Goal: Navigation & Orientation: Find specific page/section

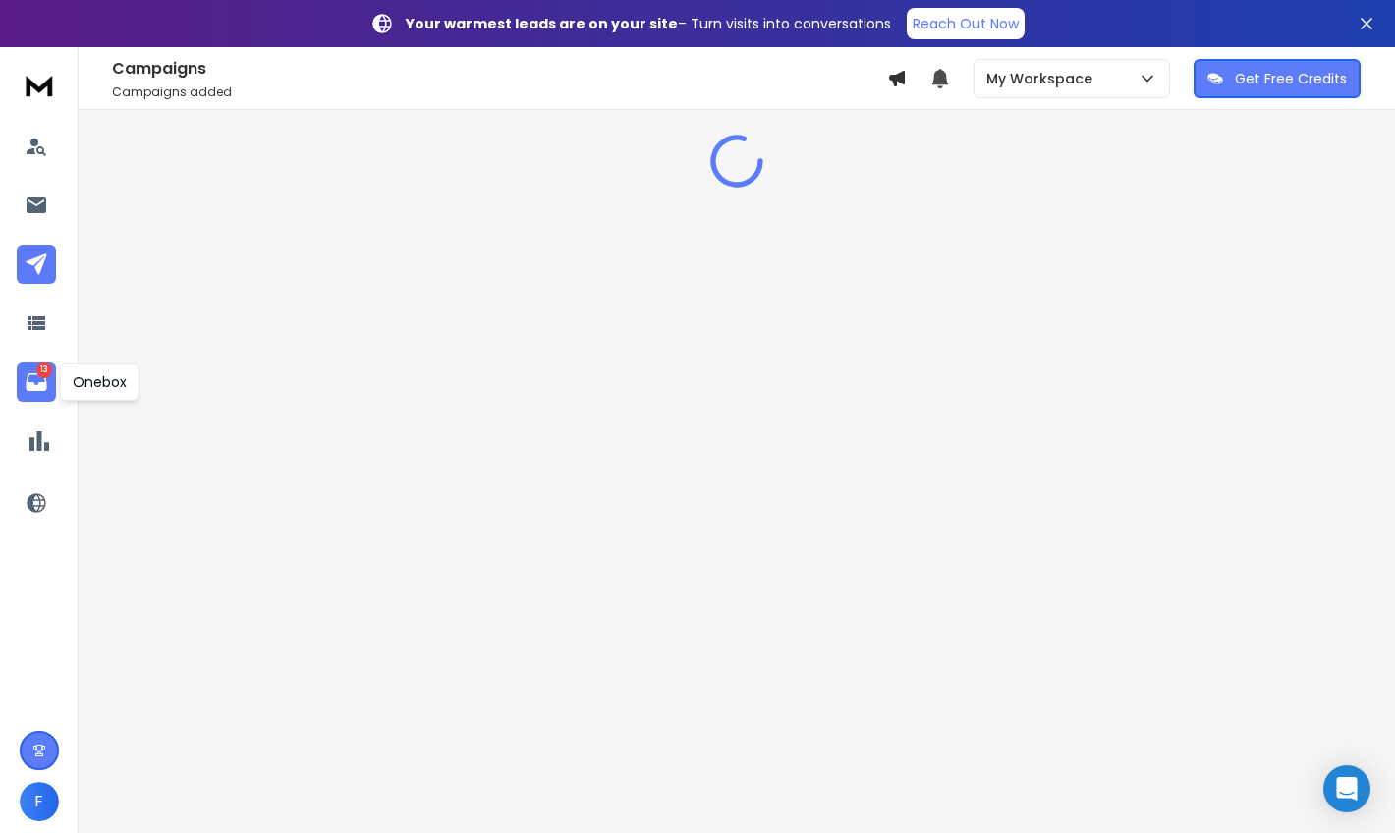
click at [33, 372] on icon at bounding box center [37, 382] width 24 height 24
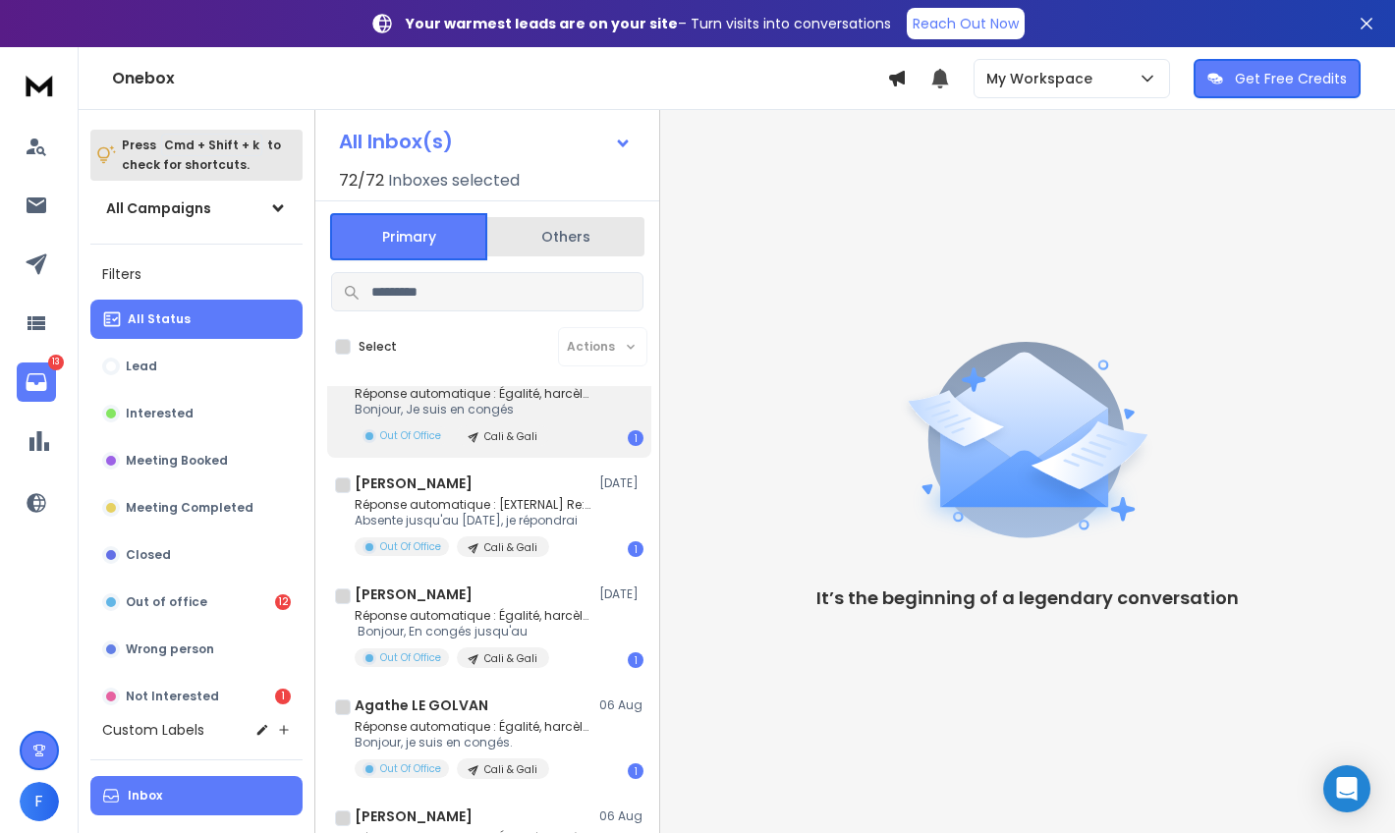
scroll to position [109, 0]
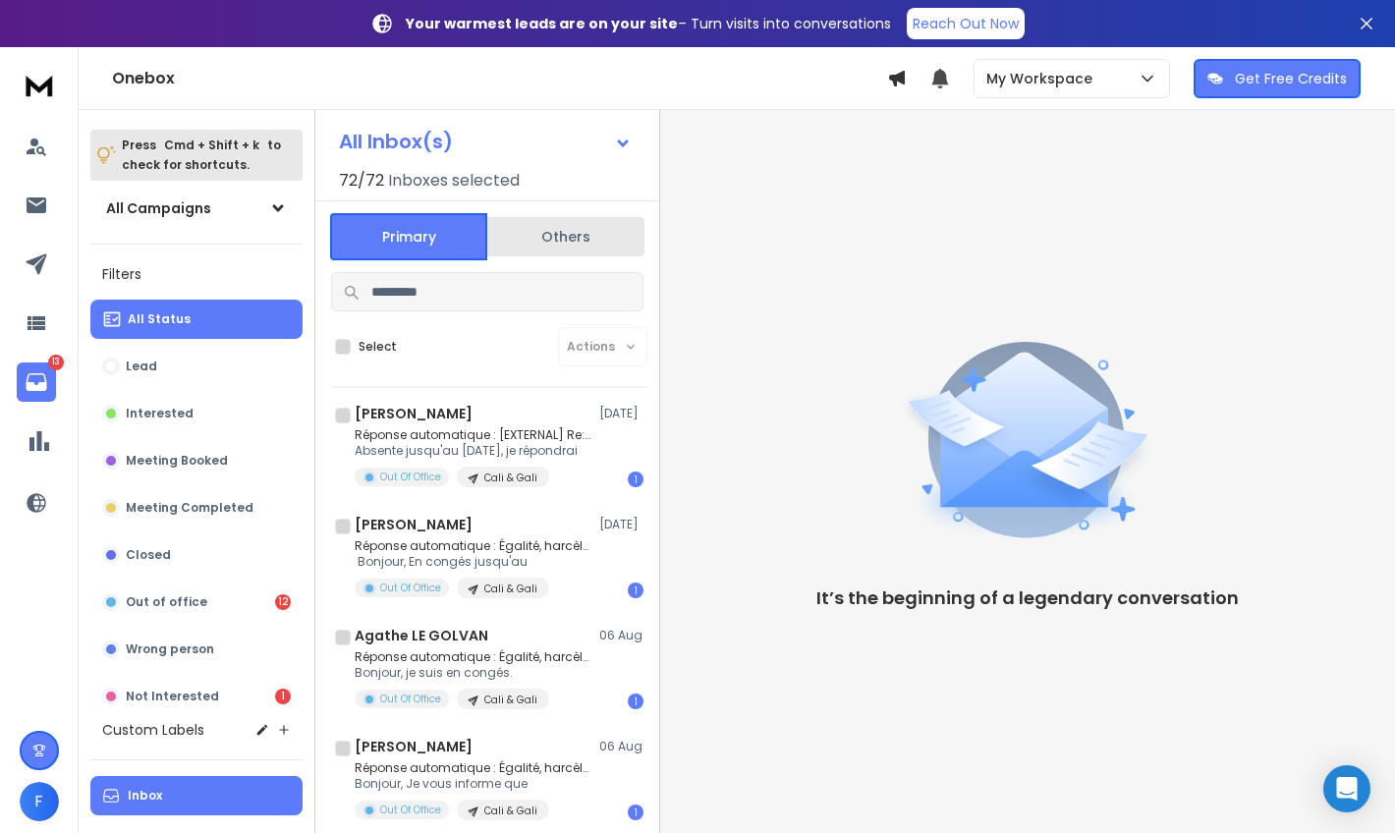
click at [553, 423] on div "[PERSON_NAME] Nomine [DATE] Réponse automatique : [EXTERNAL] Re: Égalité, Absen…" at bounding box center [499, 445] width 289 height 83
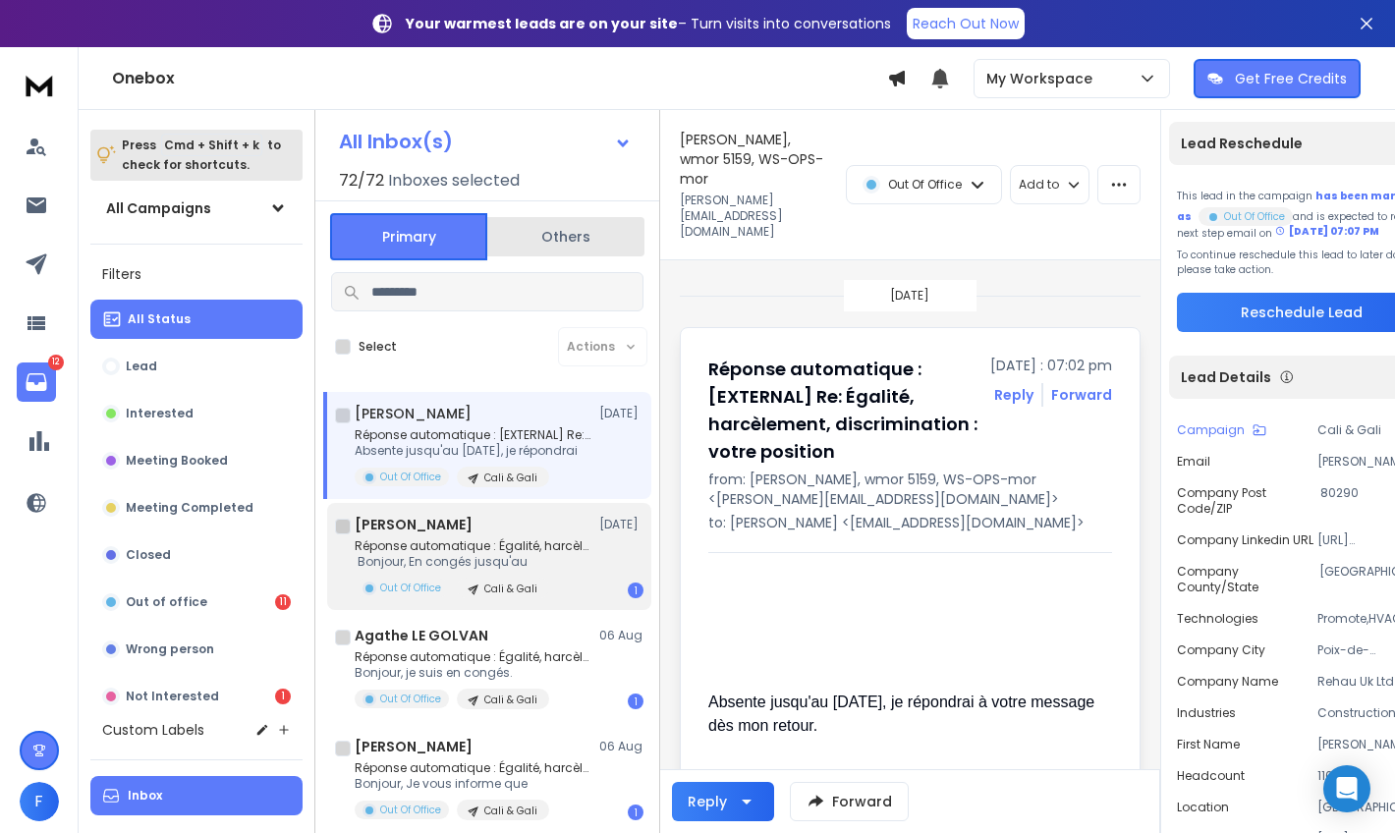
click at [583, 548] on p "Réponse automatique : Égalité, harcèlement, discrimination" at bounding box center [473, 546] width 236 height 16
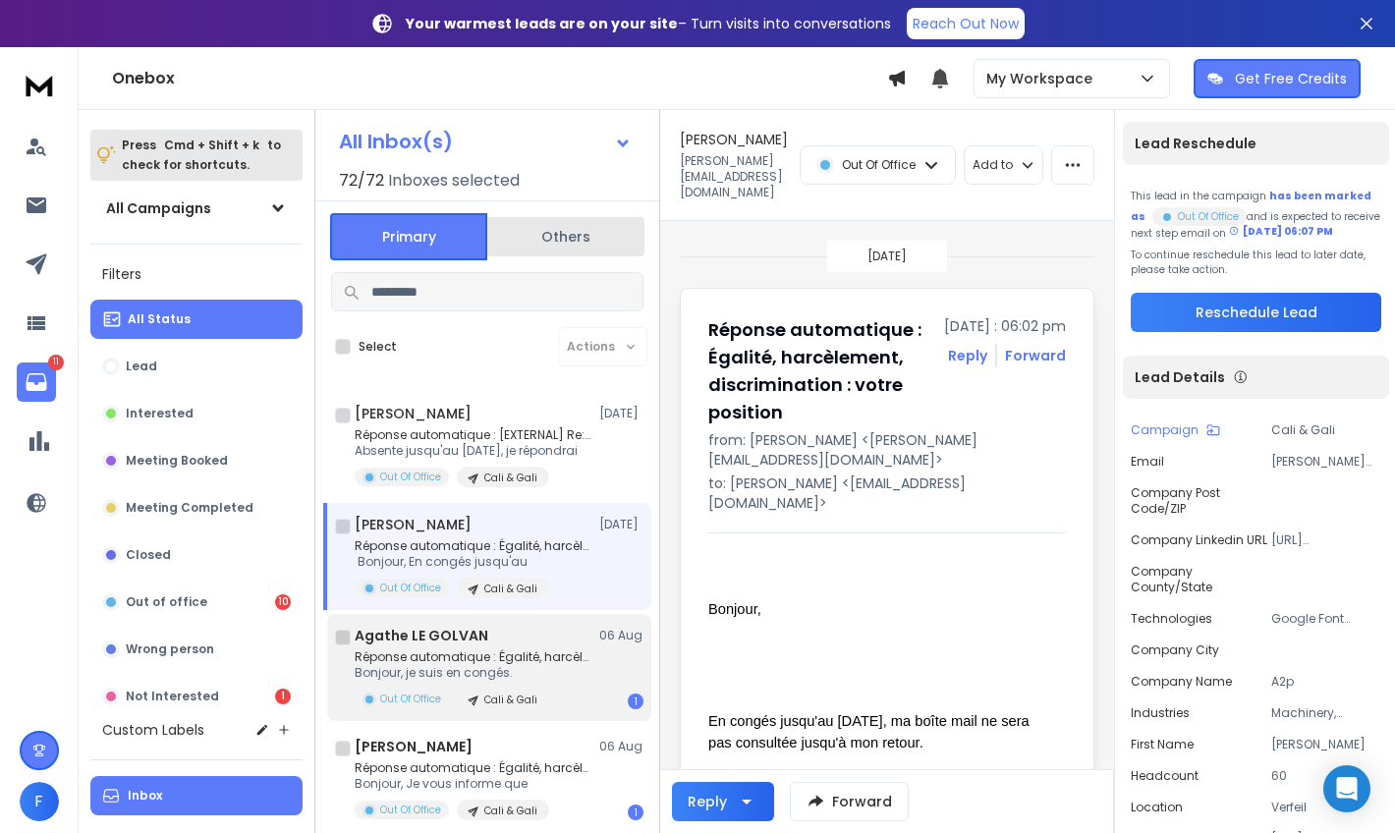
click at [570, 662] on p "Réponse automatique : Égalité, harcèlement, discrimination" at bounding box center [473, 657] width 236 height 16
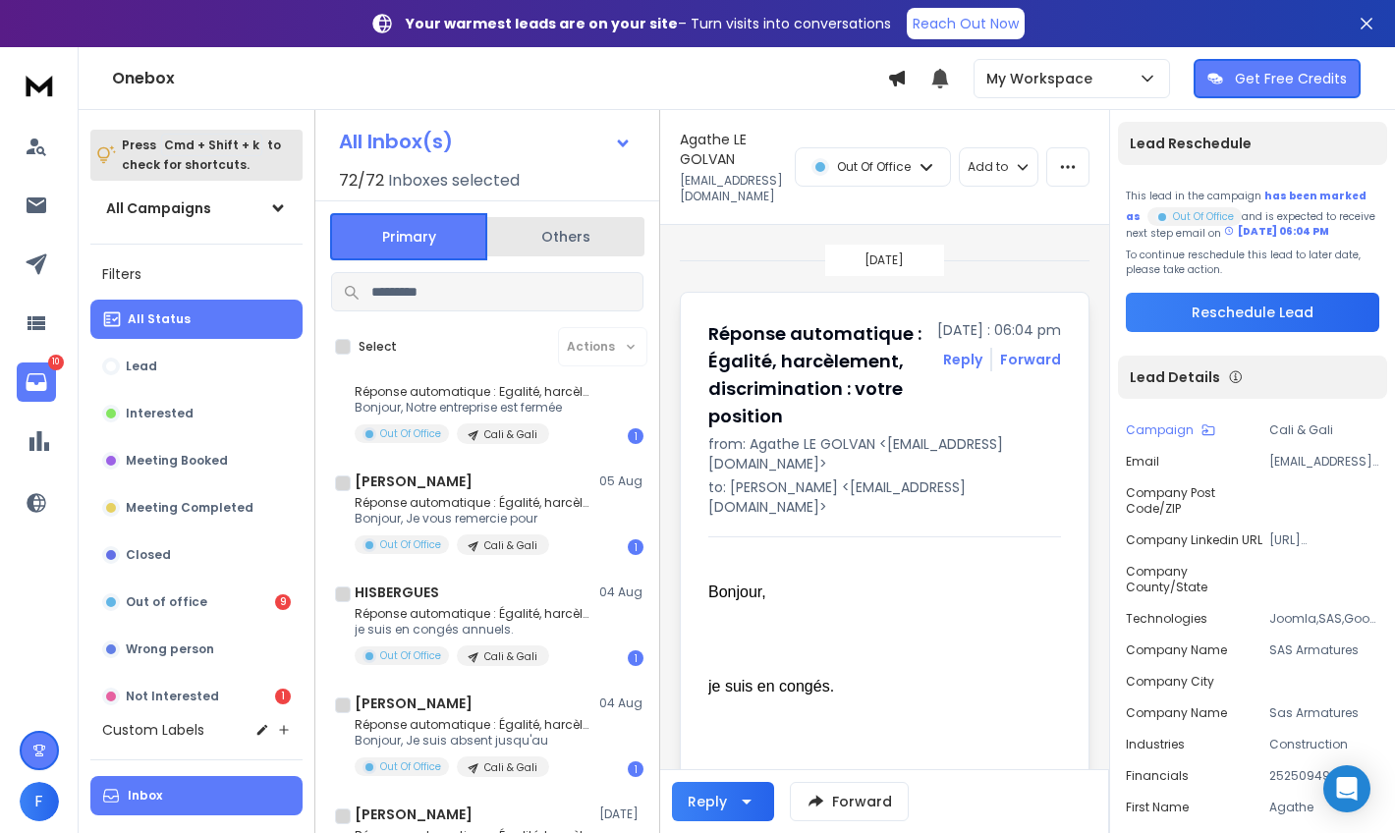
scroll to position [598, 0]
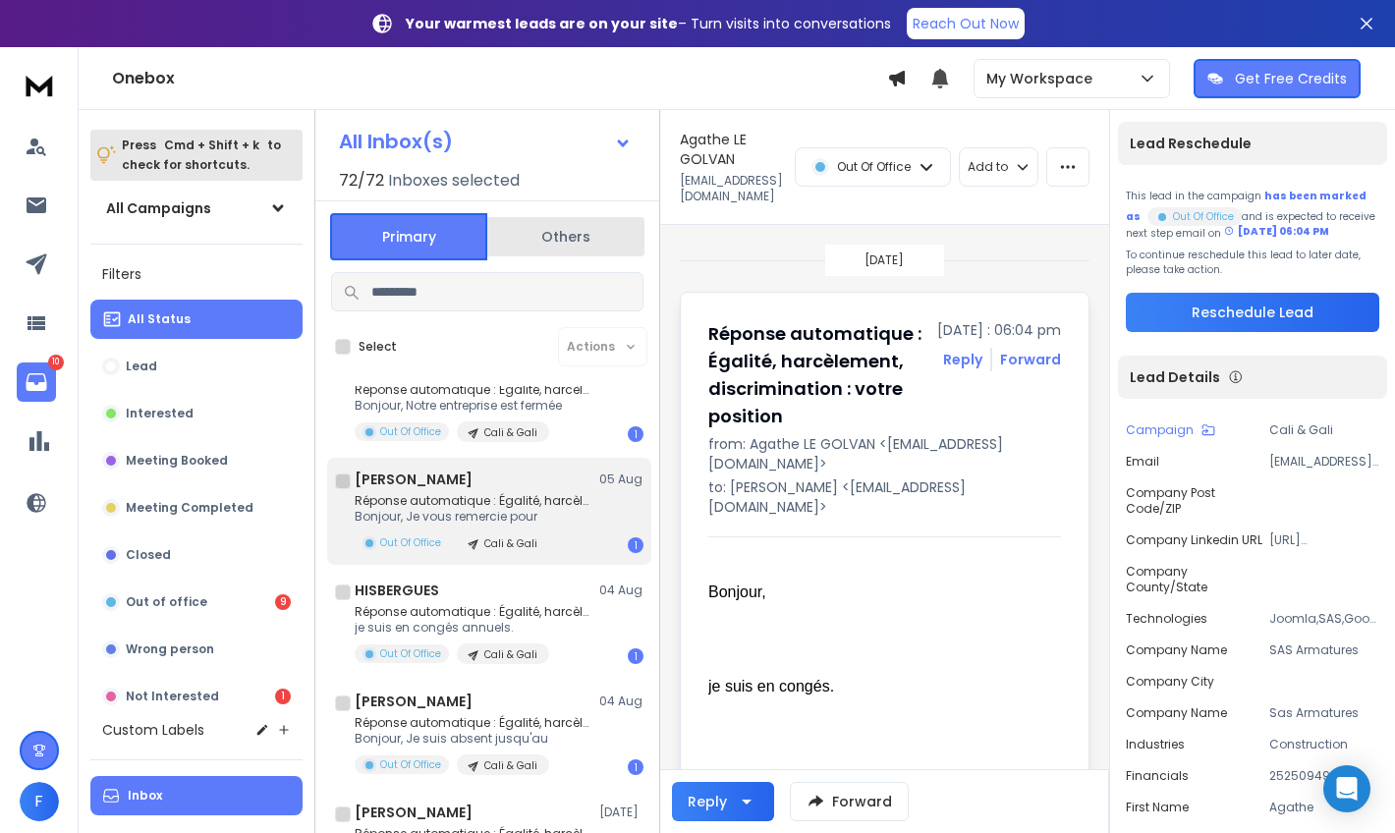
click at [497, 497] on p "Réponse automatique : Égalité, harcèlement, discrimination" at bounding box center [473, 501] width 236 height 16
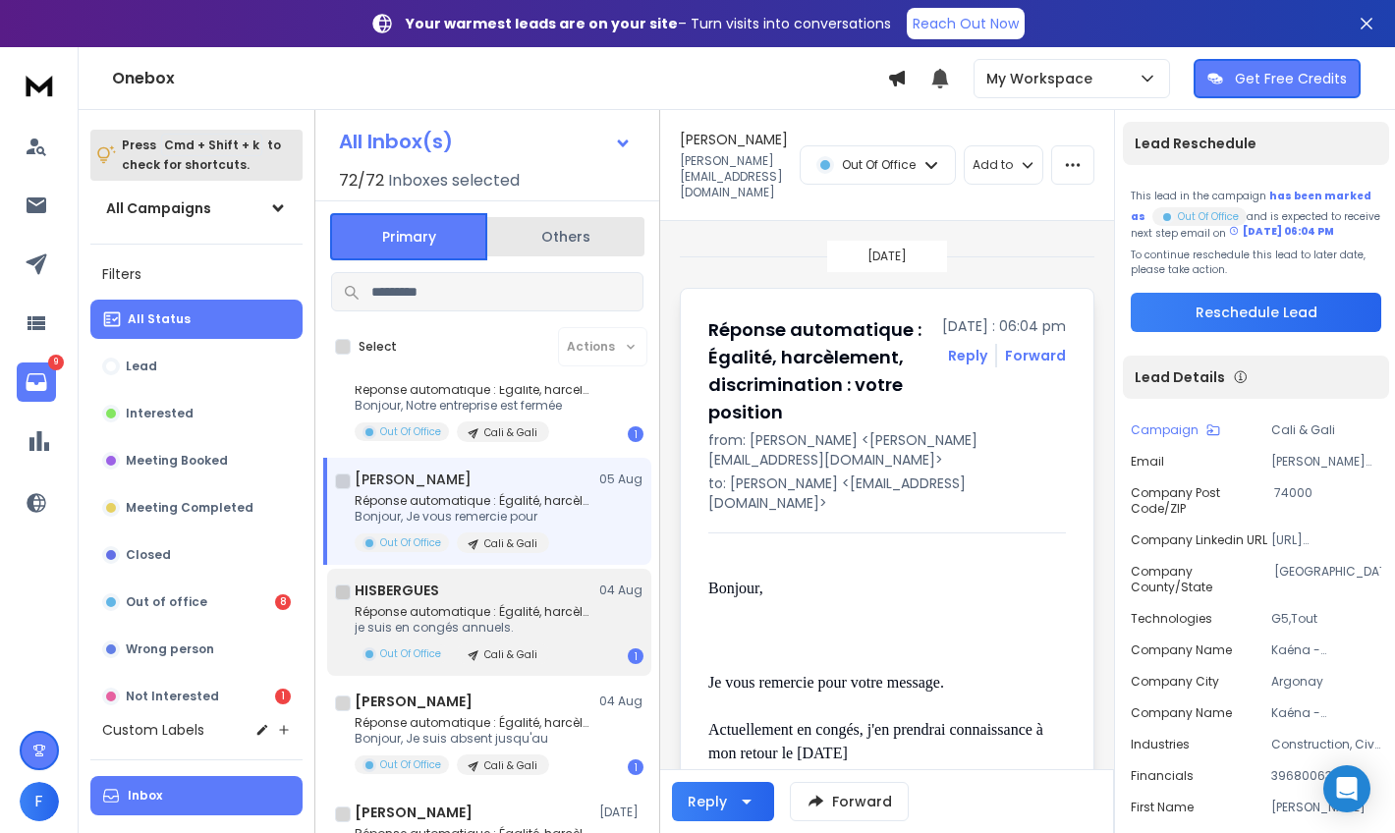
click at [507, 612] on p "Réponse automatique : Égalité, harcèlement," at bounding box center [473, 612] width 236 height 16
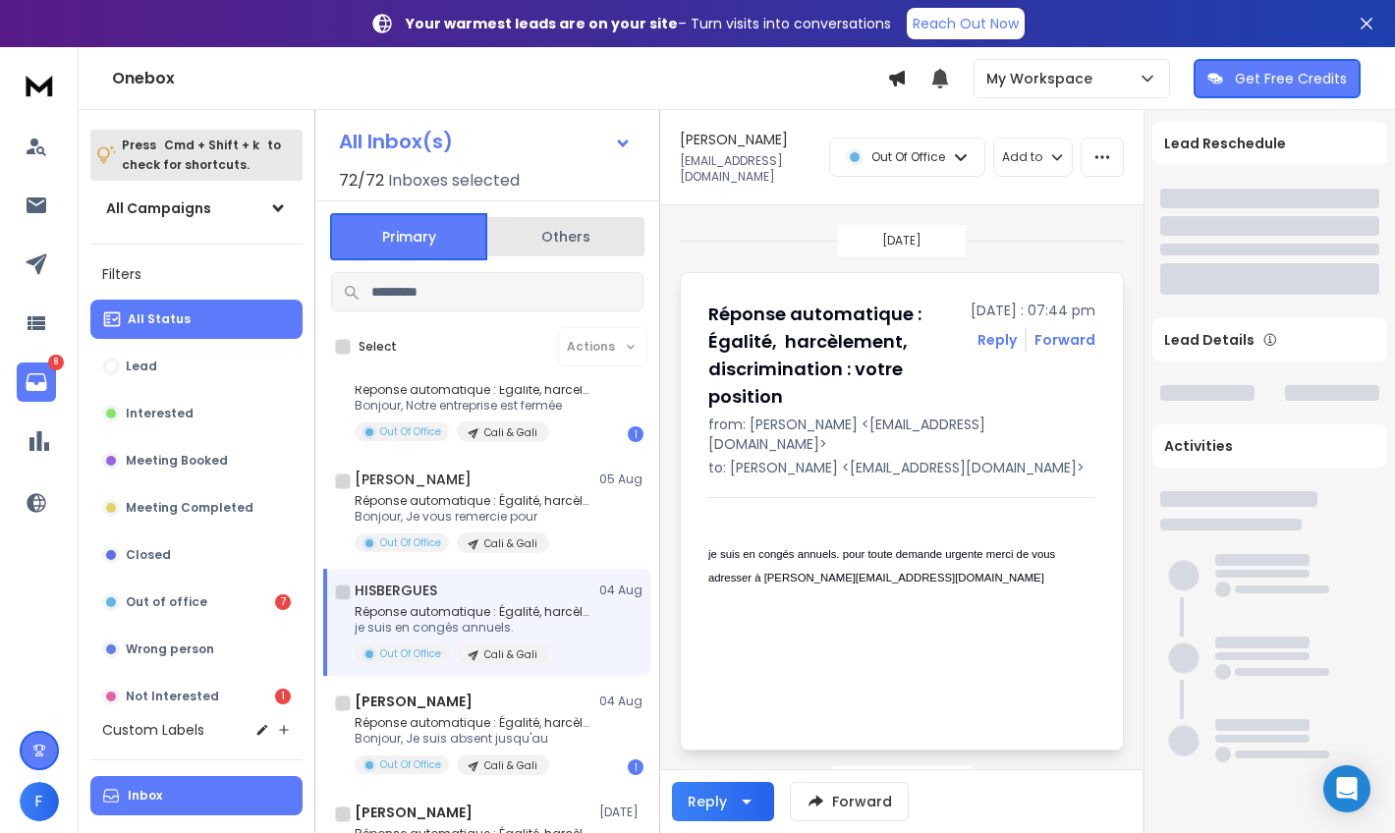
scroll to position [992, 0]
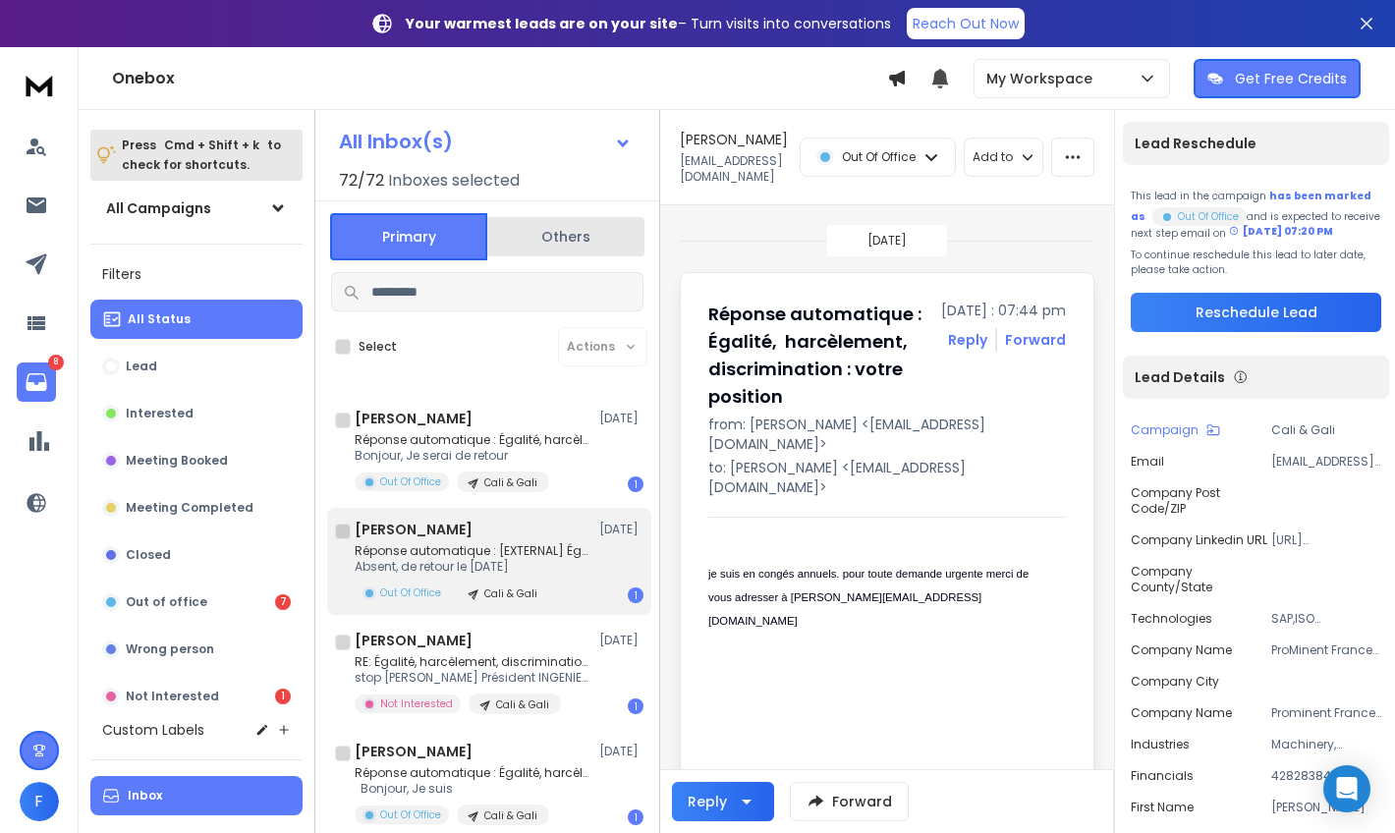
click at [502, 577] on div "Réponse automatique : [EXTERNAL] Égalité, harcèlement, Absent, de retour le [DA…" at bounding box center [473, 573] width 236 height 60
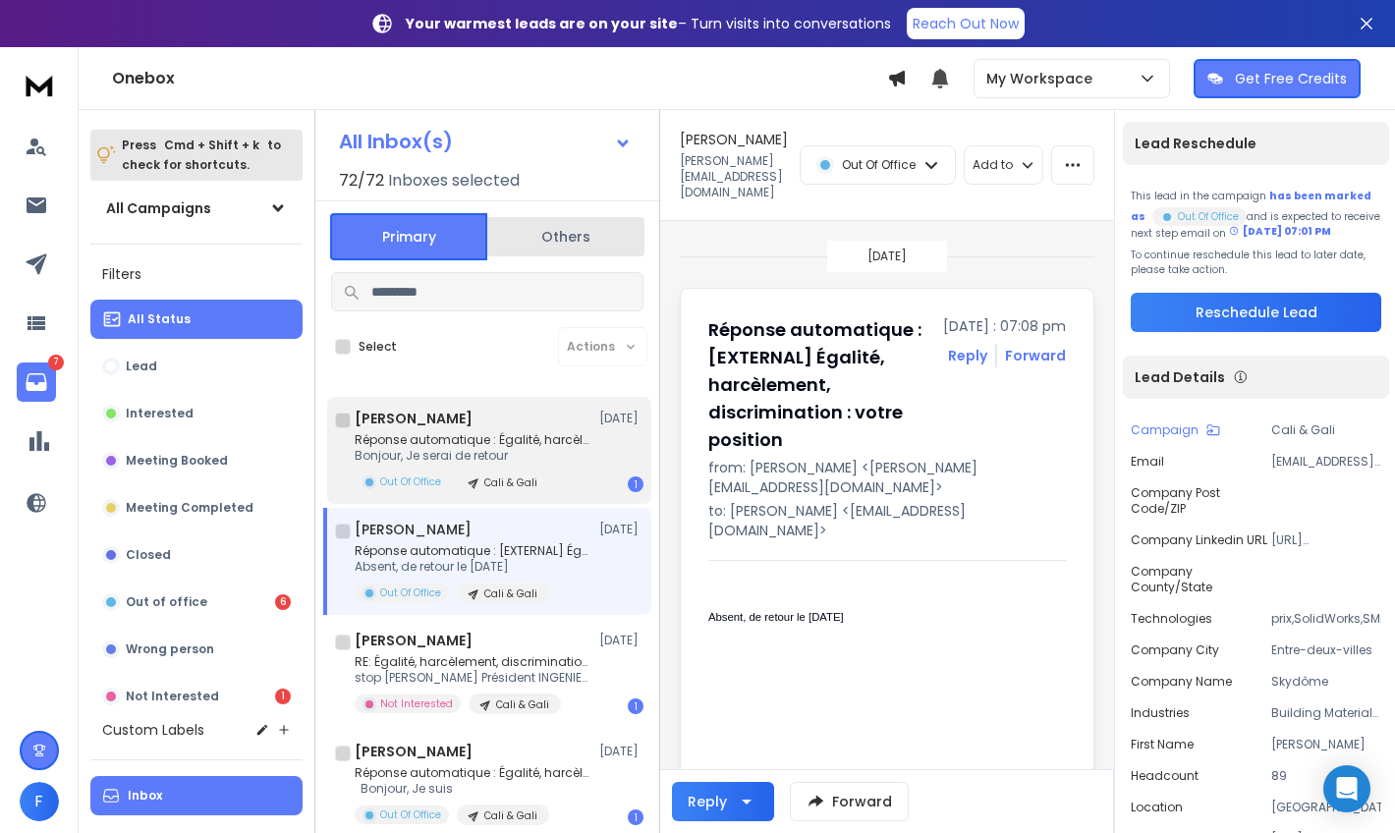
click at [494, 450] on p "Bonjour, Je serai de retour" at bounding box center [473, 456] width 236 height 16
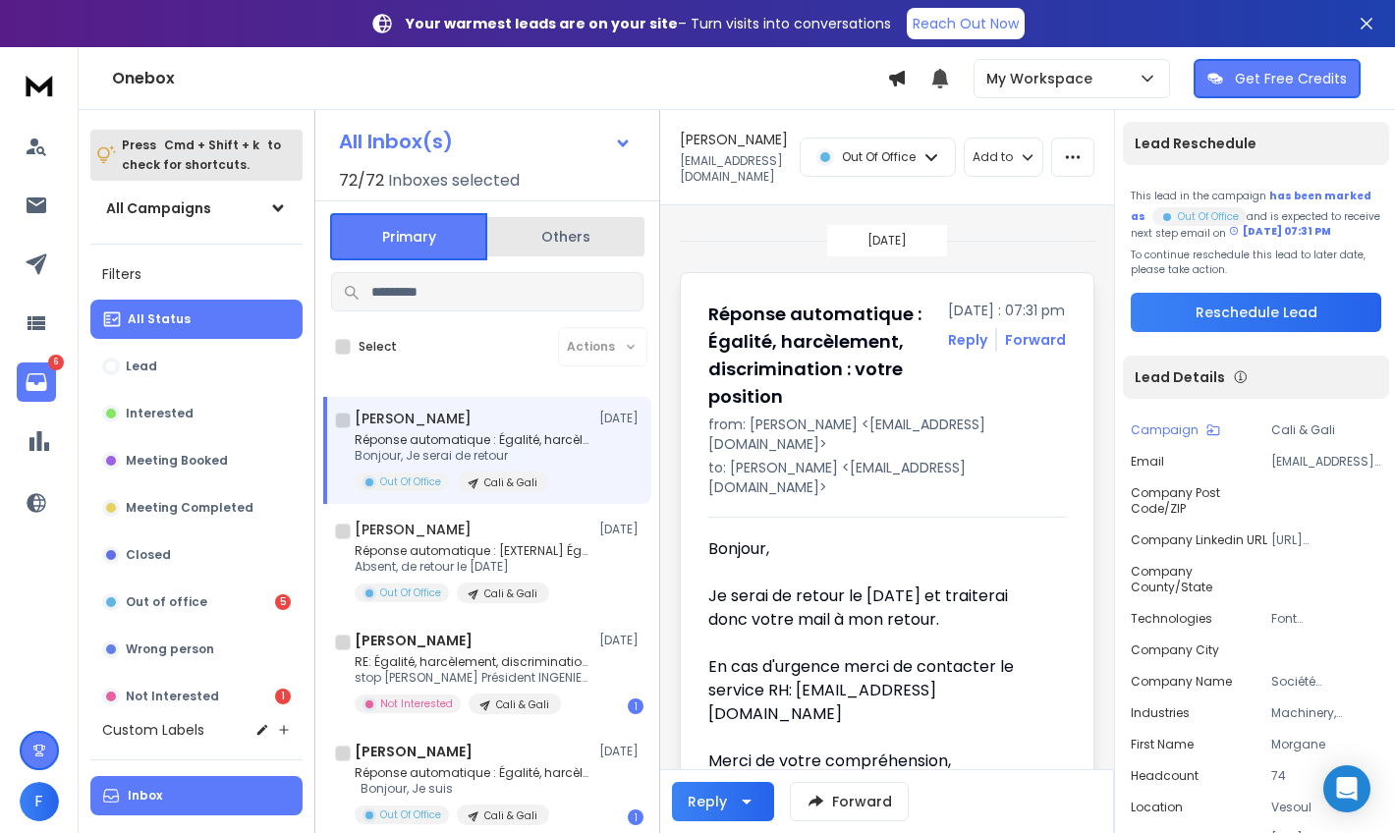
scroll to position [1224, 0]
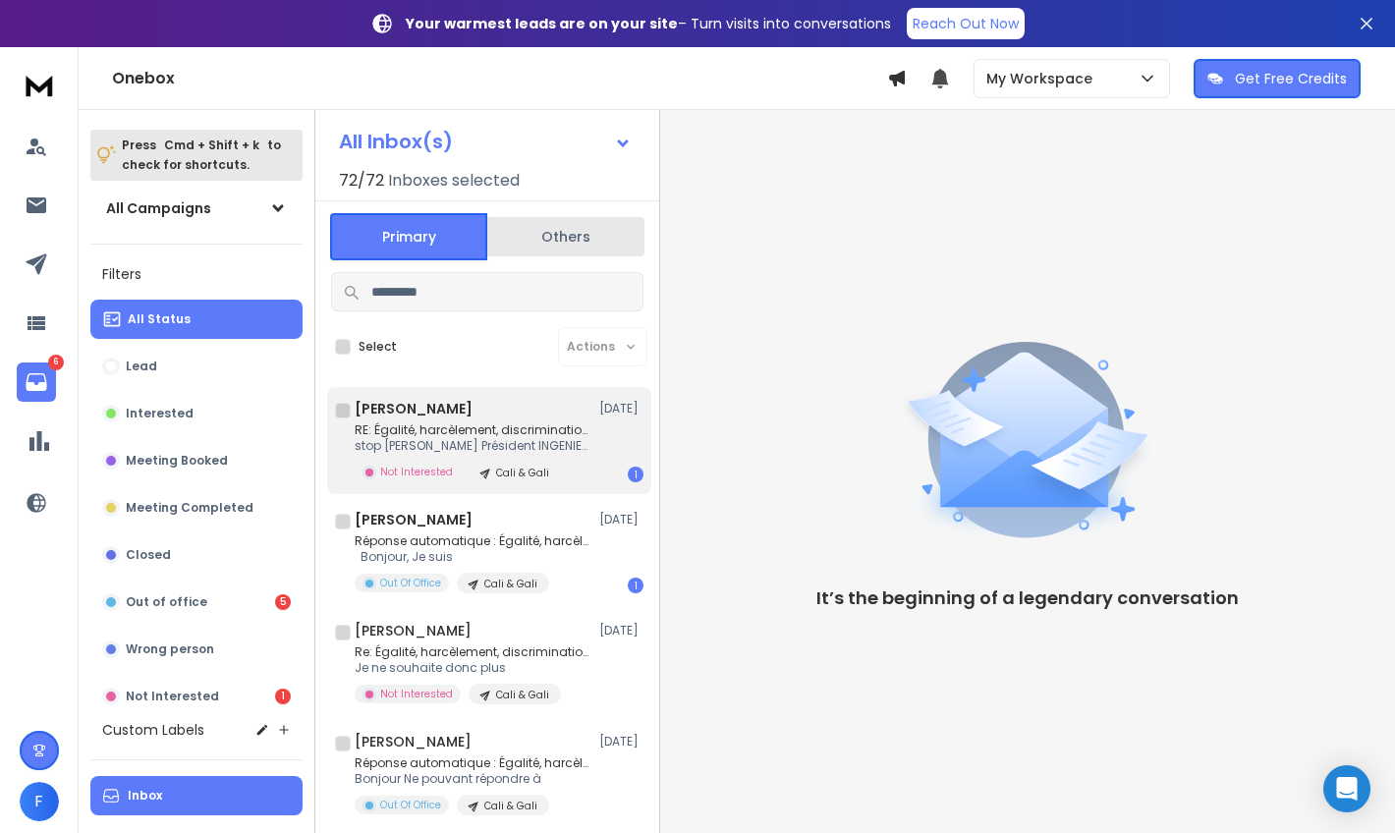
click at [494, 449] on p "stop [PERSON_NAME] Président INGENIERIE" at bounding box center [473, 446] width 236 height 16
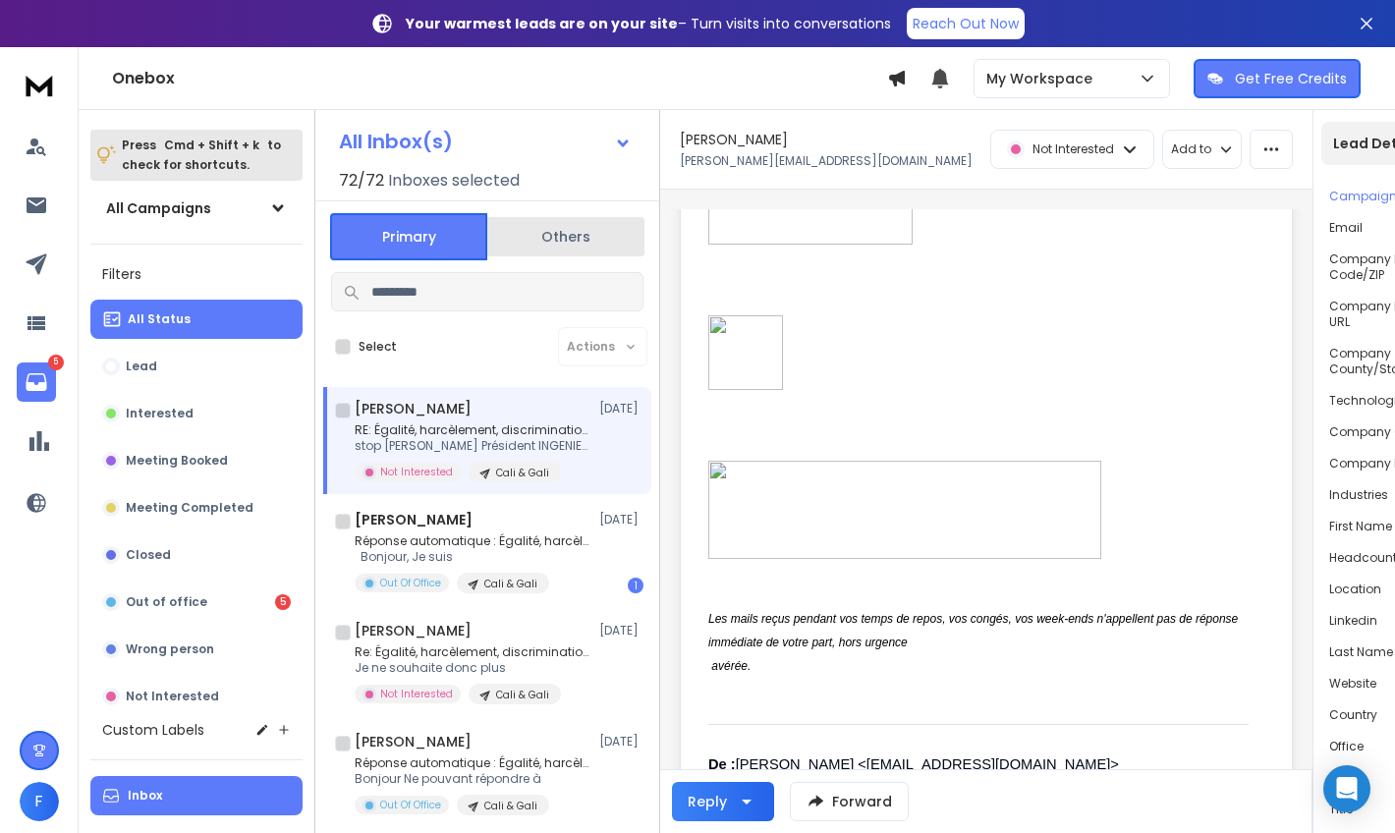
scroll to position [691, 0]
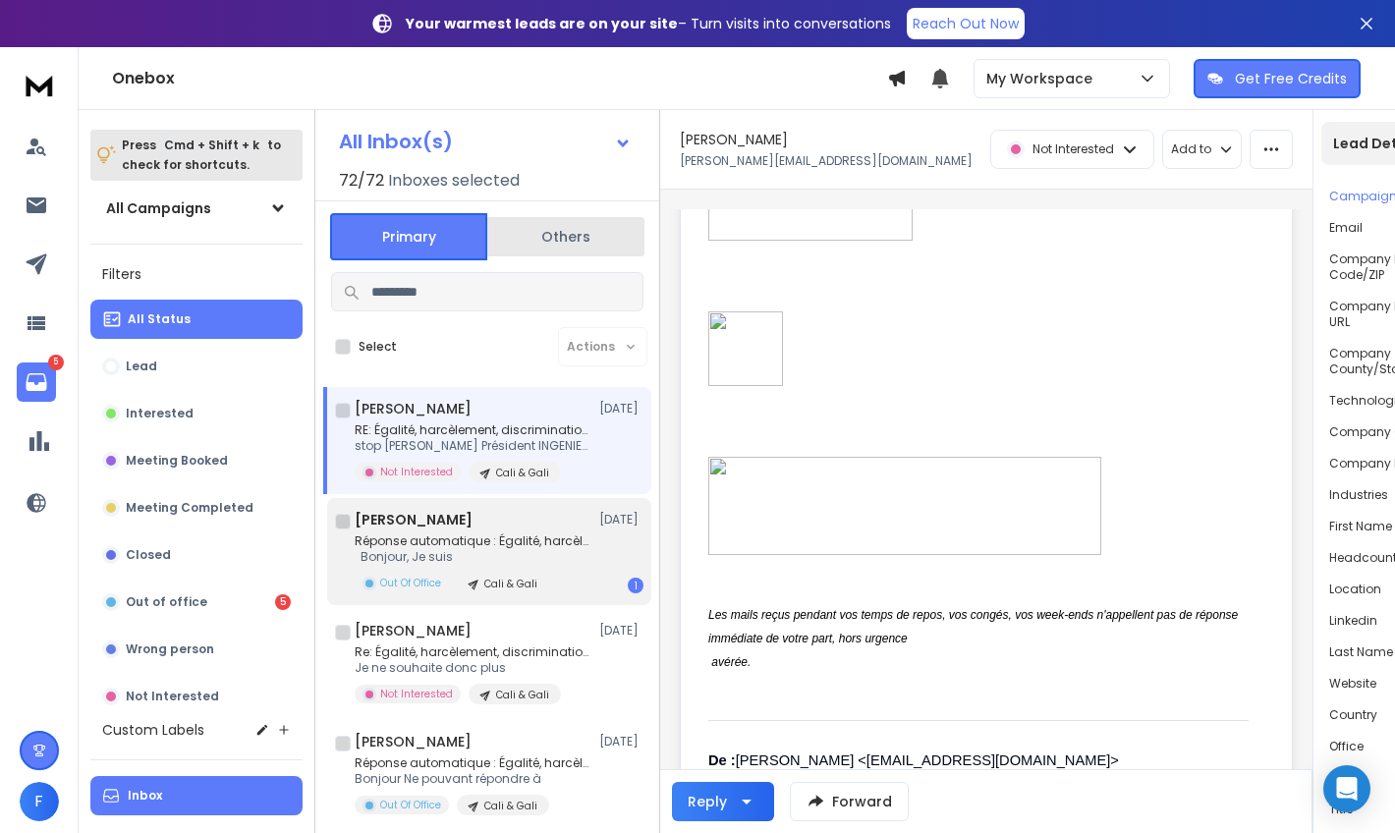
click at [482, 526] on div "[PERSON_NAME] [DATE]" at bounding box center [499, 520] width 289 height 20
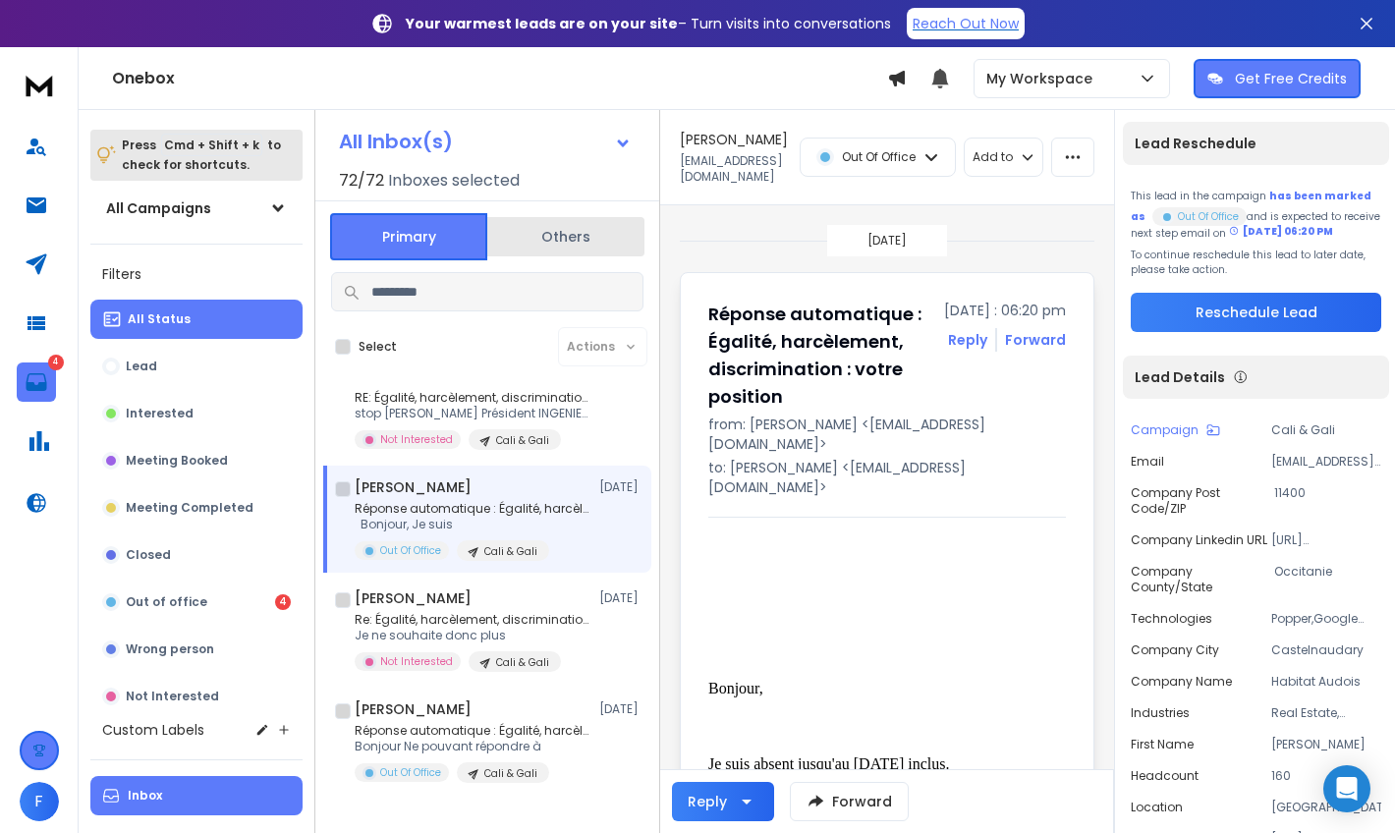
scroll to position [0, 0]
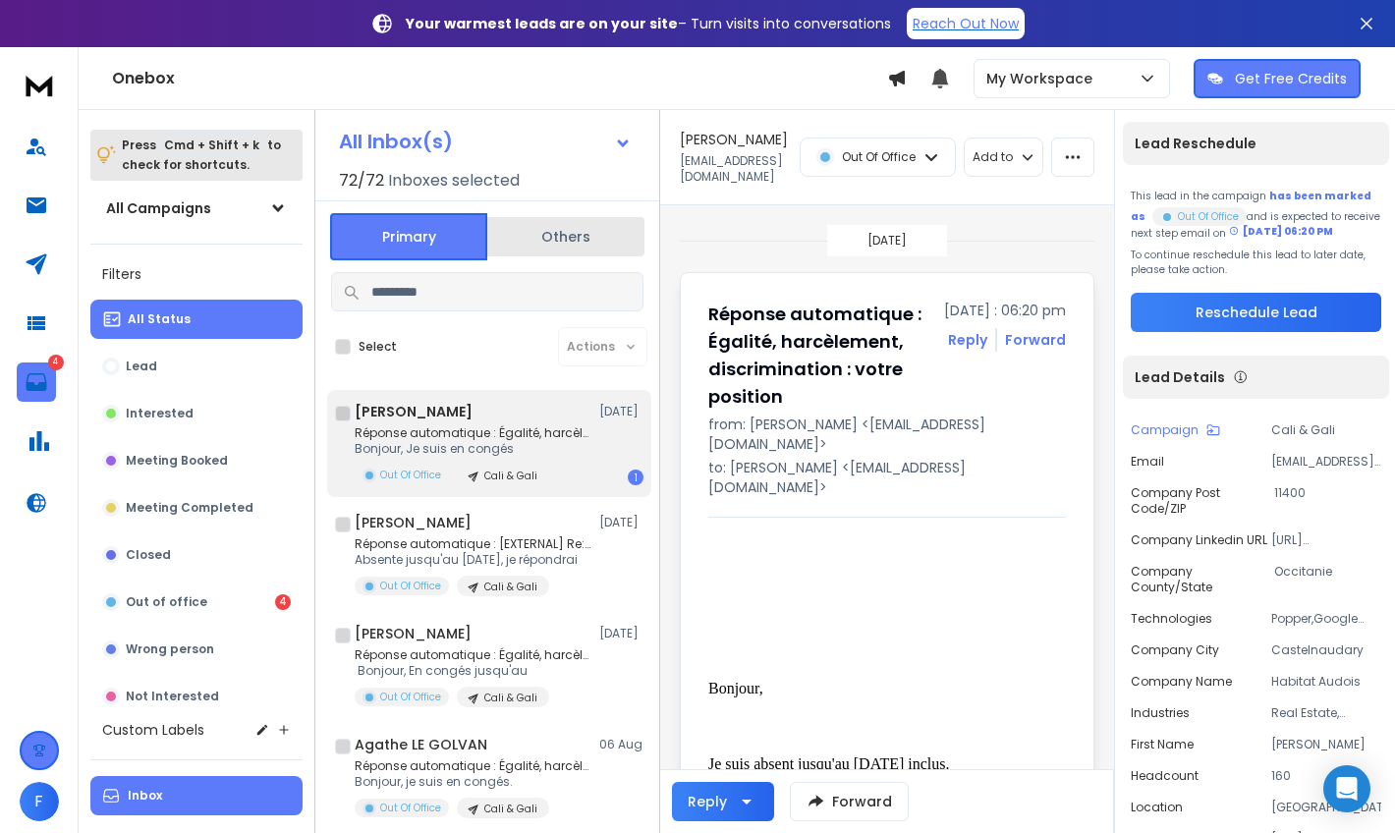
click at [497, 414] on div "[PERSON_NAME] [DATE]" at bounding box center [499, 412] width 289 height 20
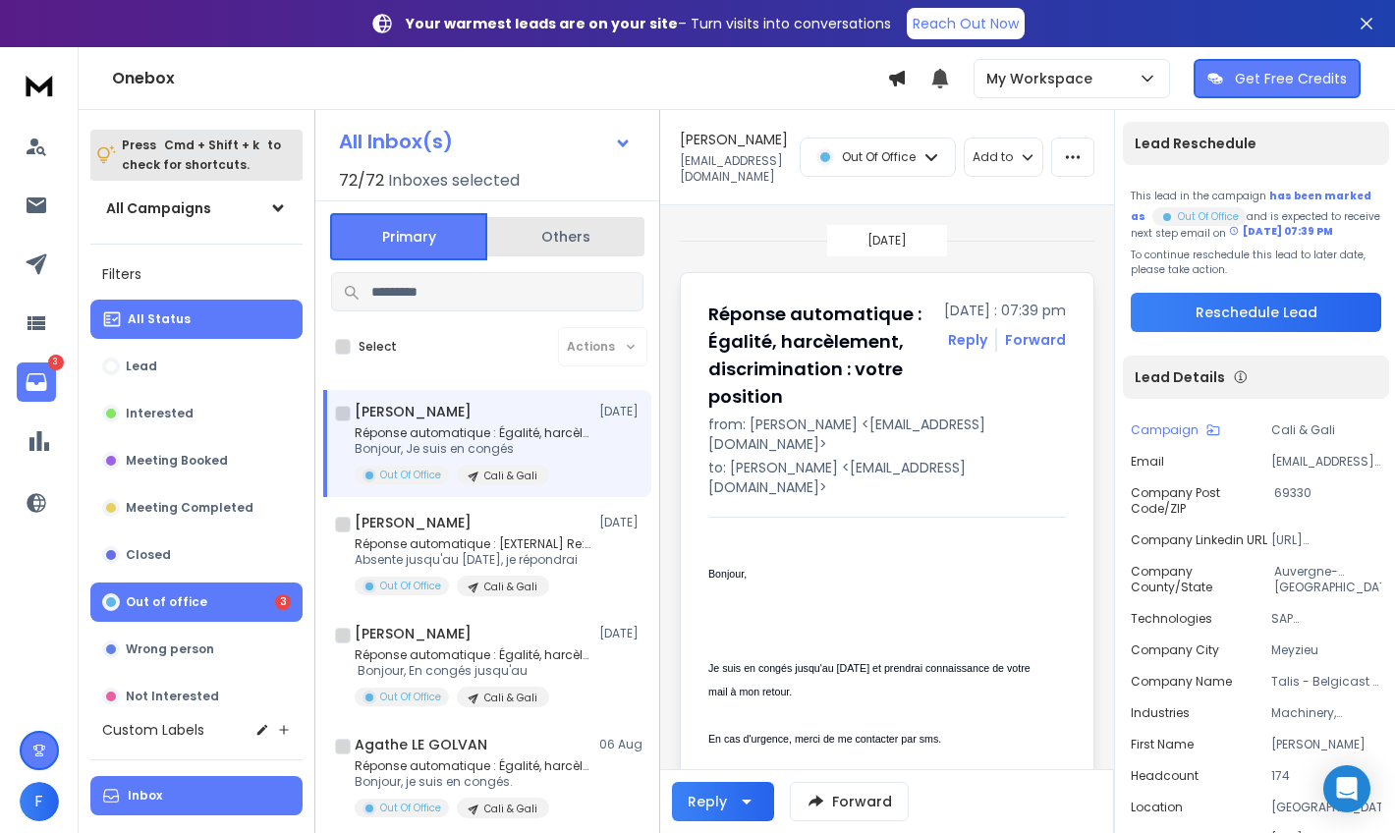
click at [220, 599] on button "Out of office 3" at bounding box center [196, 601] width 212 height 39
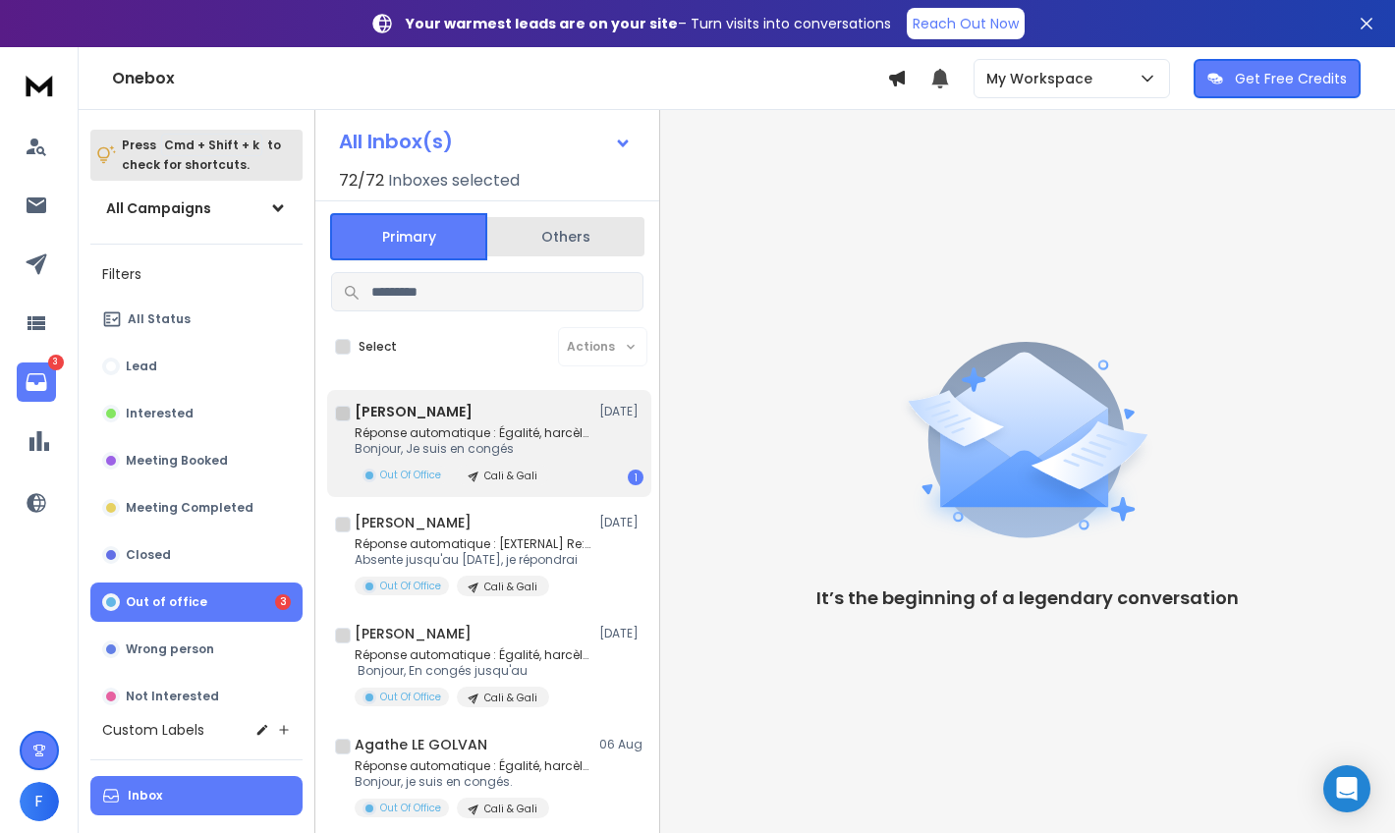
click at [625, 417] on p "[DATE]" at bounding box center [621, 412] width 44 height 16
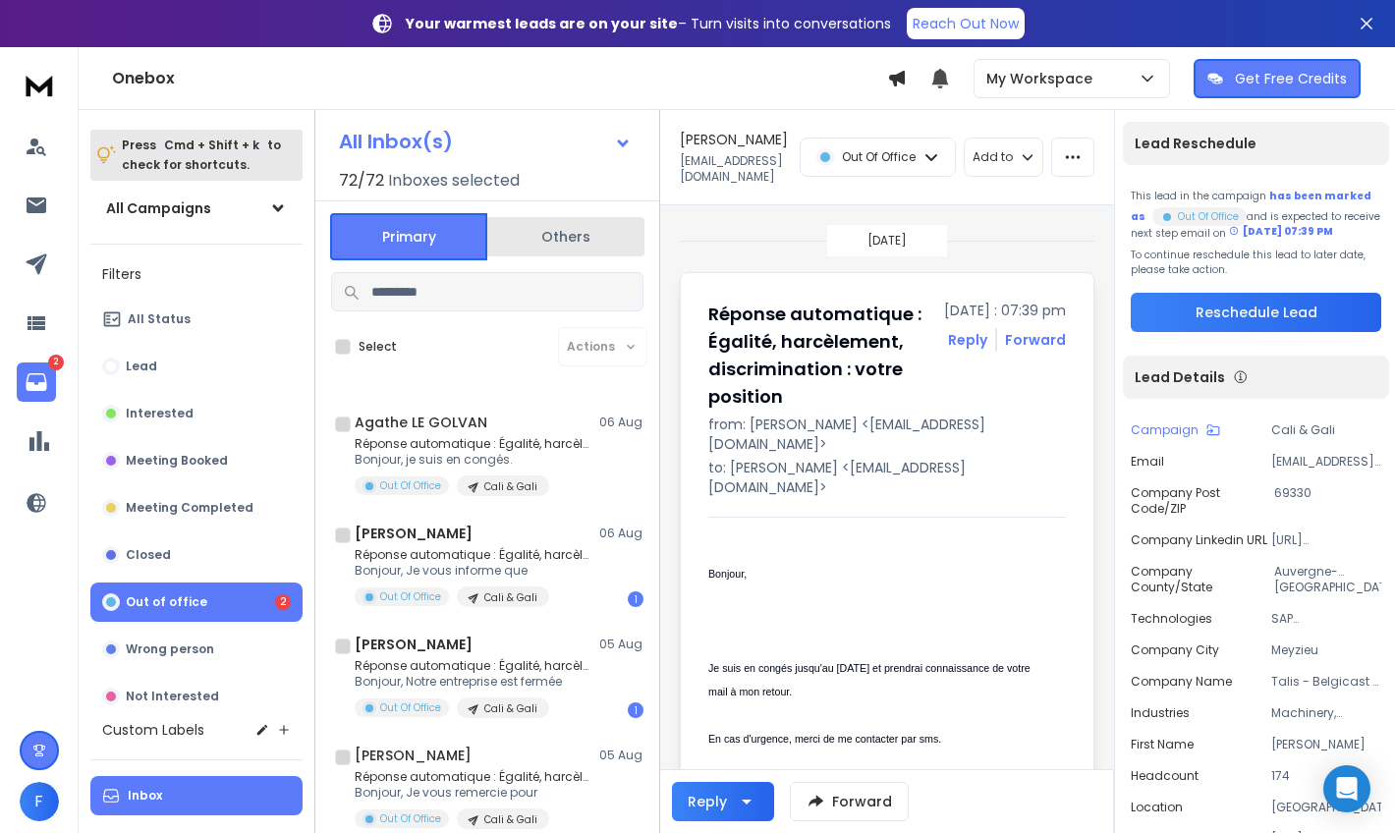
scroll to position [334, 0]
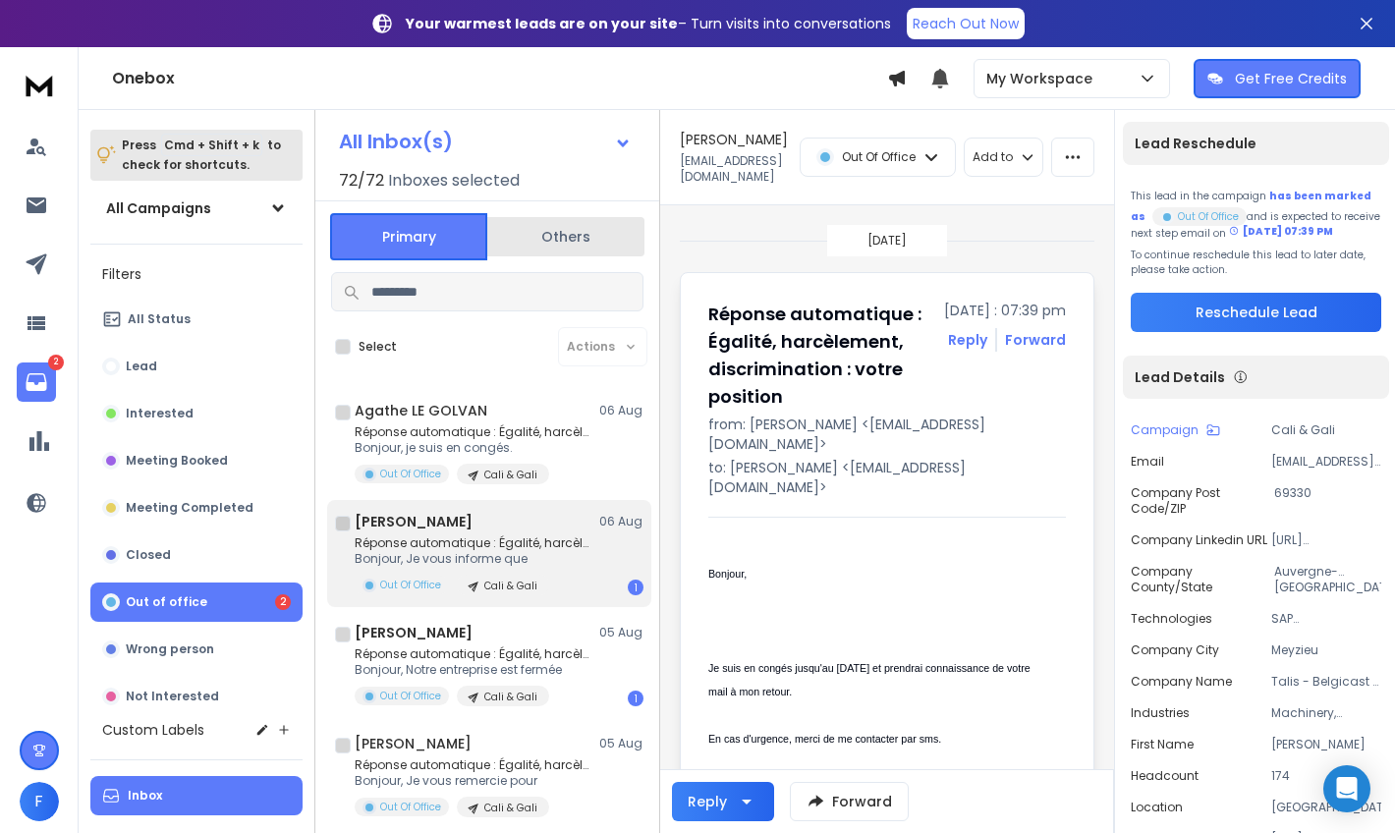
click at [593, 539] on div "Réponse automatique : Égalité, harcèlement, discrimination ﻿﻿Bonjour, Je vous i…" at bounding box center [499, 565] width 289 height 60
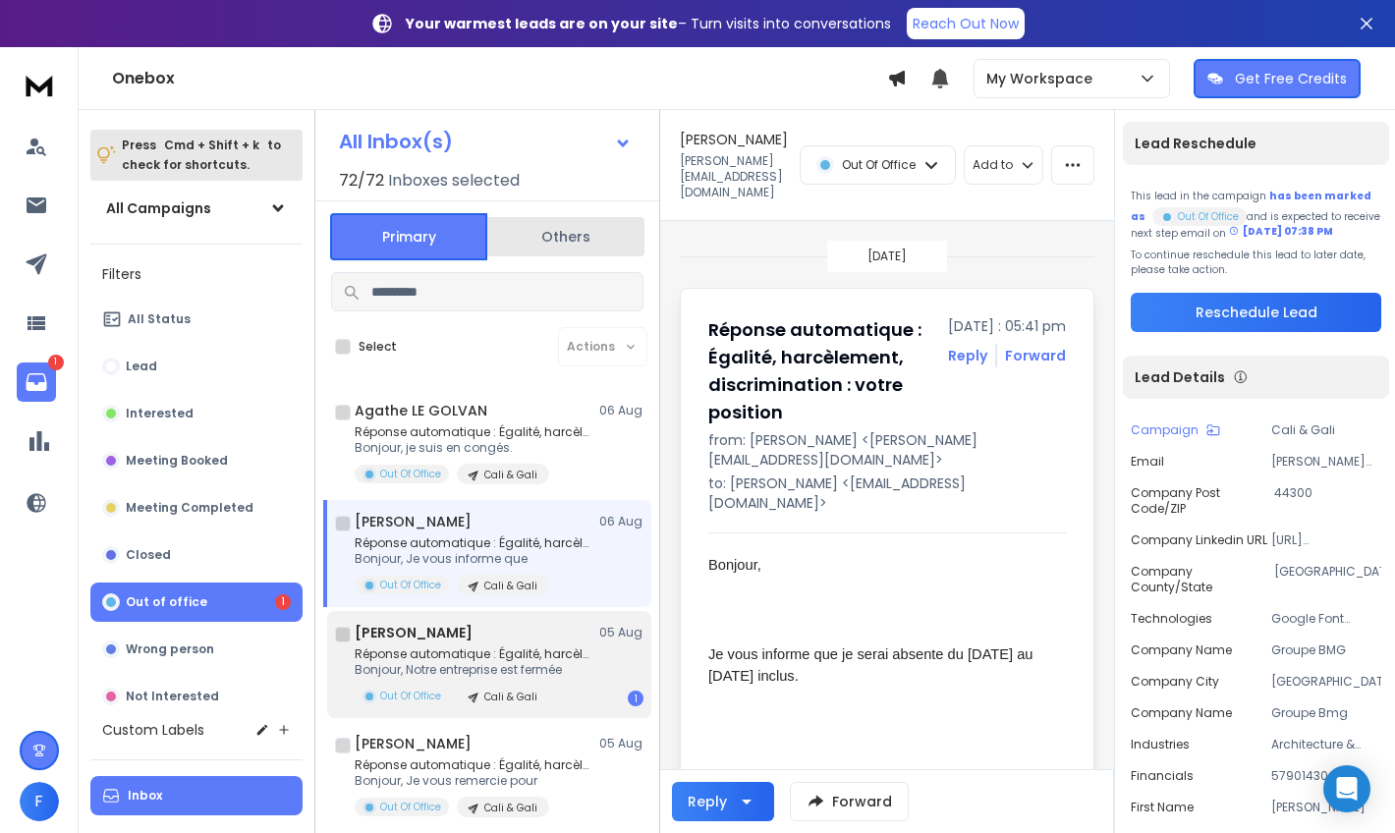
click at [593, 684] on div "Réponse automatique : Égalité, harcèlement, discrimination Bonjour, Notre entre…" at bounding box center [499, 676] width 289 height 60
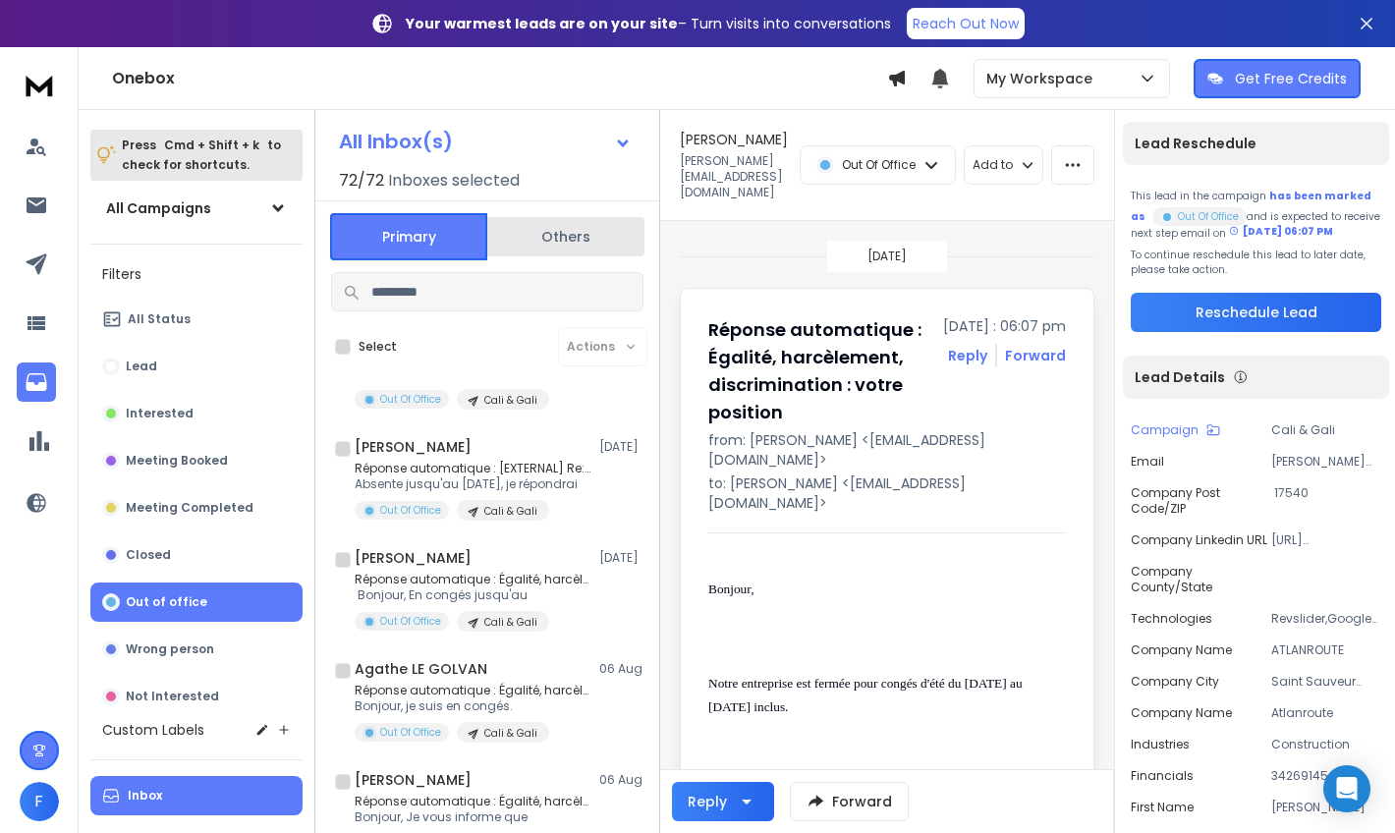
scroll to position [0, 0]
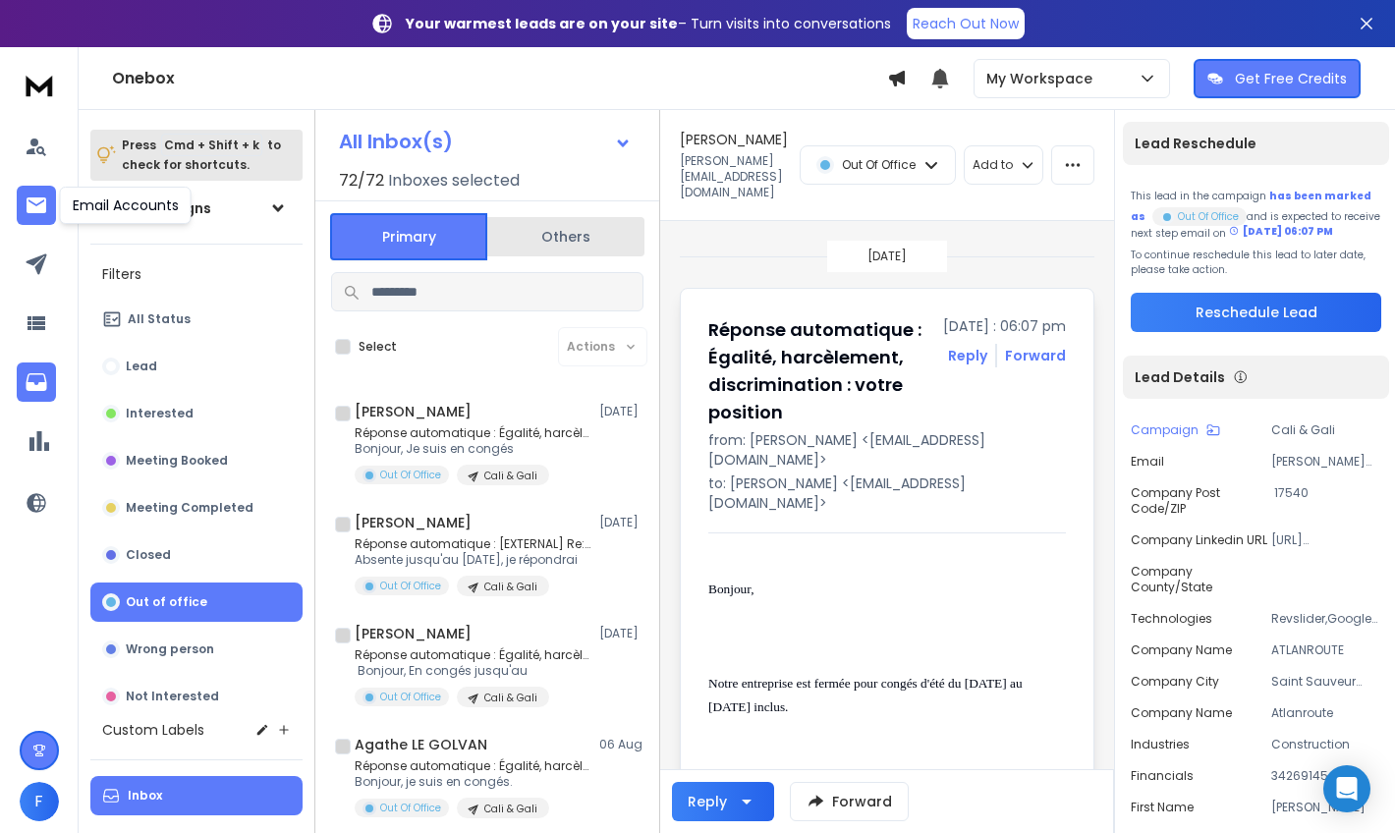
click at [32, 203] on icon at bounding box center [37, 206] width 24 height 24
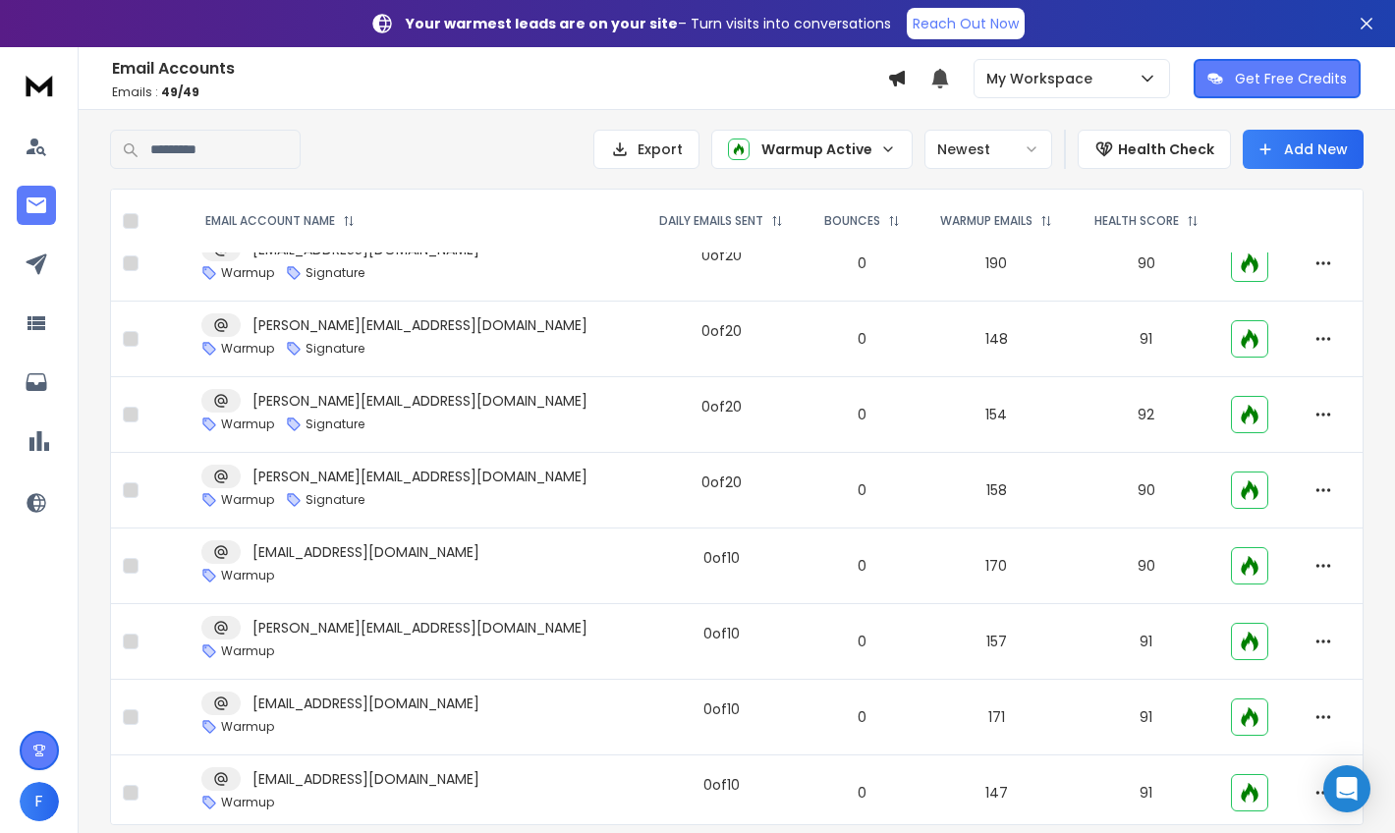
scroll to position [1998, 0]
